Goal: Information Seeking & Learning: Check status

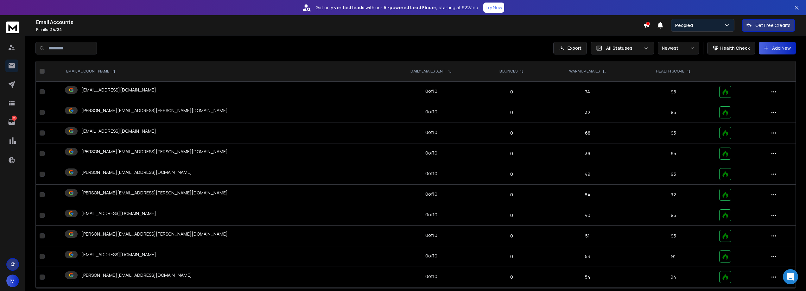
click at [692, 22] on p "Peopled" at bounding box center [685, 25] width 20 height 6
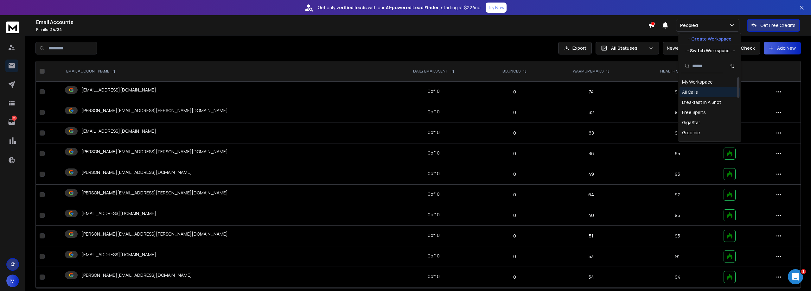
click at [700, 93] on div "All Calls" at bounding box center [710, 92] width 60 height 10
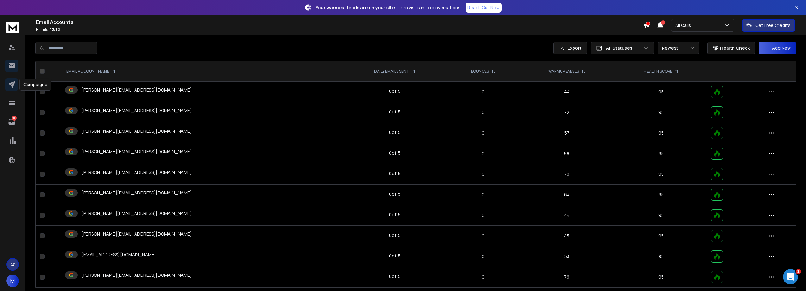
click at [15, 87] on icon at bounding box center [12, 85] width 8 height 8
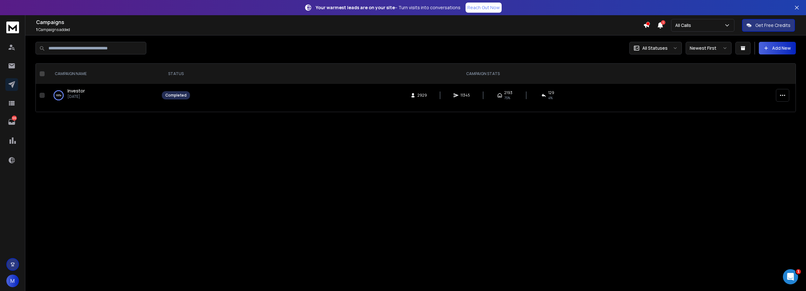
click at [95, 95] on div "100 % Investor 4 months ago" at bounding box center [103, 95] width 98 height 15
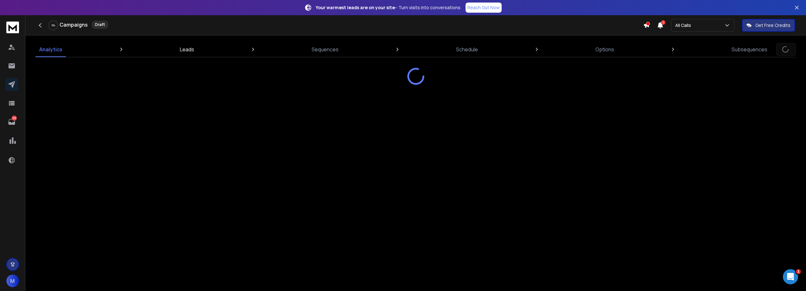
click at [180, 53] on link "Leads" at bounding box center [187, 49] width 22 height 15
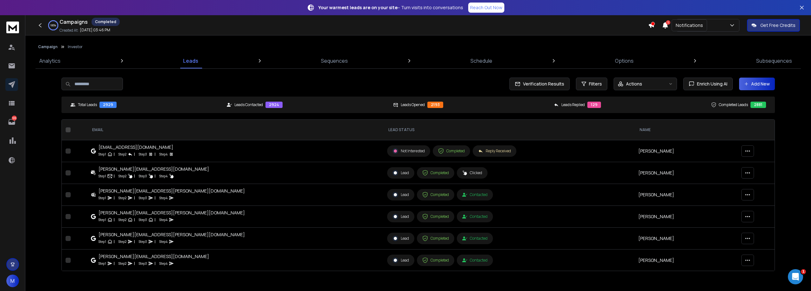
click at [701, 23] on div "Notifications" at bounding box center [689, 25] width 35 height 12
click at [711, 23] on div "All Calls" at bounding box center [707, 25] width 55 height 6
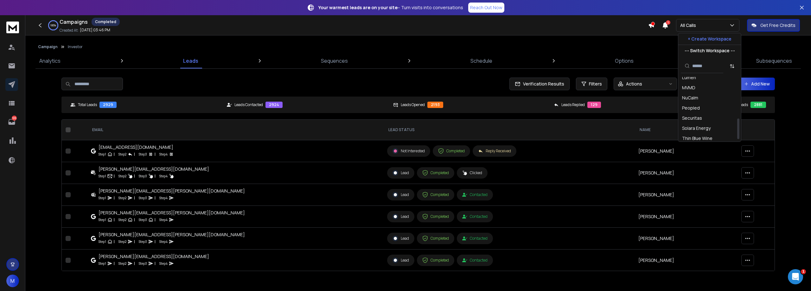
scroll to position [127, 0]
click at [700, 125] on div "Solara Energy" at bounding box center [696, 128] width 29 height 6
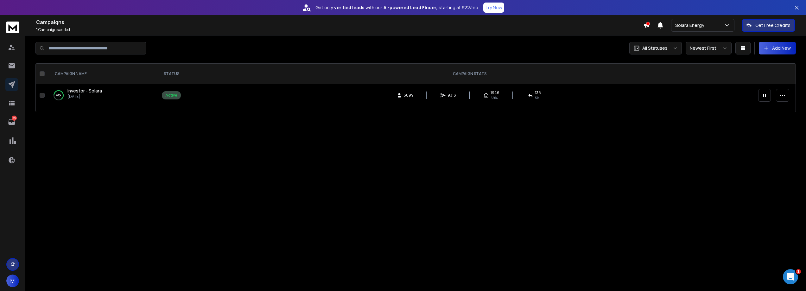
drag, startPoint x: 78, startPoint y: 95, endPoint x: 90, endPoint y: 79, distance: 19.7
click at [78, 95] on p "3 months ago" at bounding box center [84, 96] width 35 height 5
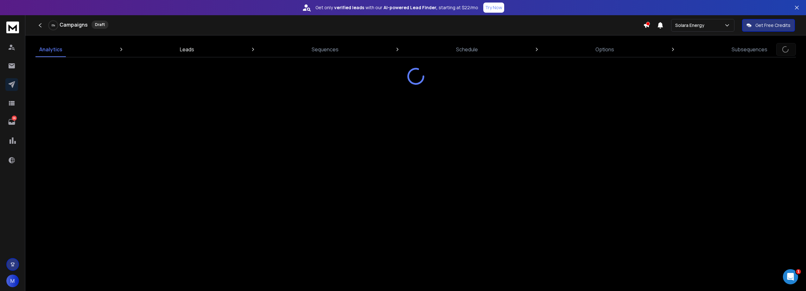
click at [191, 51] on p "Leads" at bounding box center [187, 50] width 14 height 8
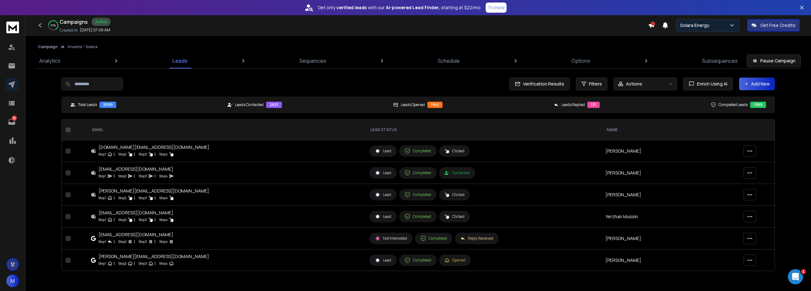
click at [697, 23] on p "Solara Energy" at bounding box center [696, 25] width 32 height 6
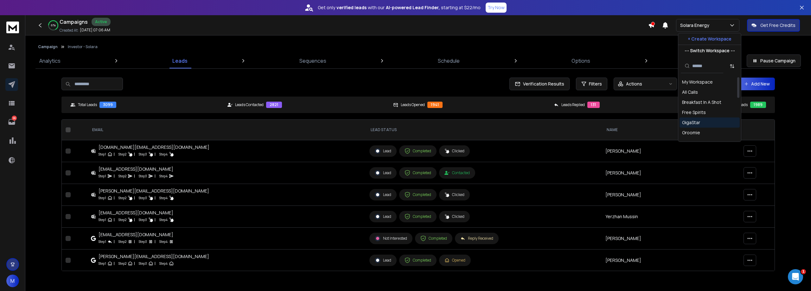
click at [706, 121] on div "GigaStar" at bounding box center [710, 123] width 60 height 10
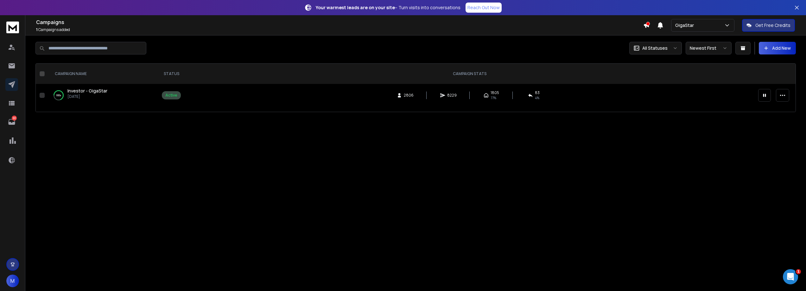
click at [113, 99] on div "69 % Investor - GigaStar [DATE]" at bounding box center [103, 95] width 98 height 15
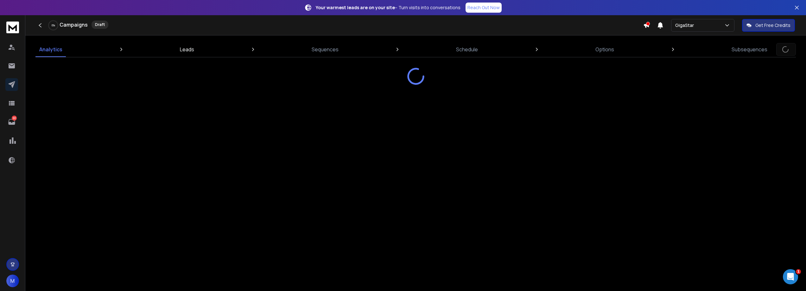
click at [185, 51] on p "Leads" at bounding box center [187, 50] width 14 height 8
